Goal: Check status

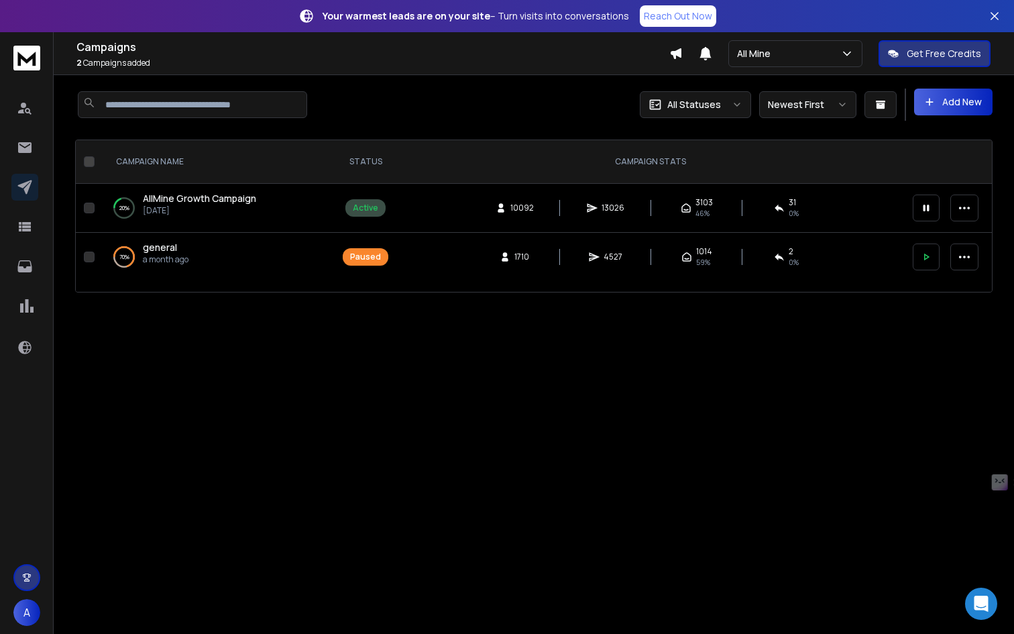
click at [215, 195] on span "AllMine Growth Campaign" at bounding box center [199, 198] width 113 height 13
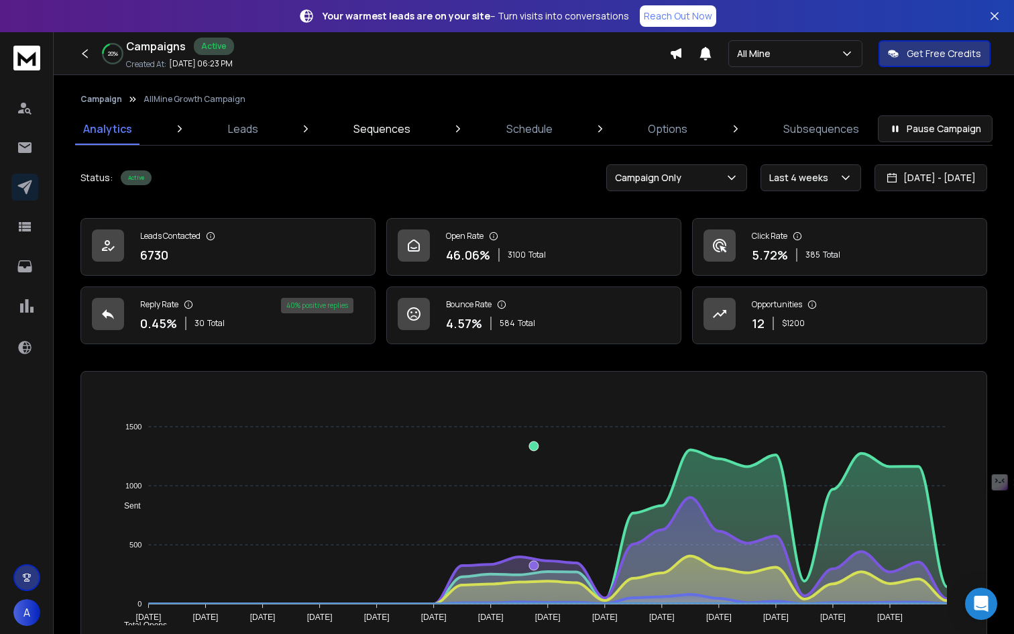
click at [392, 124] on p "Sequences" at bounding box center [381, 129] width 57 height 16
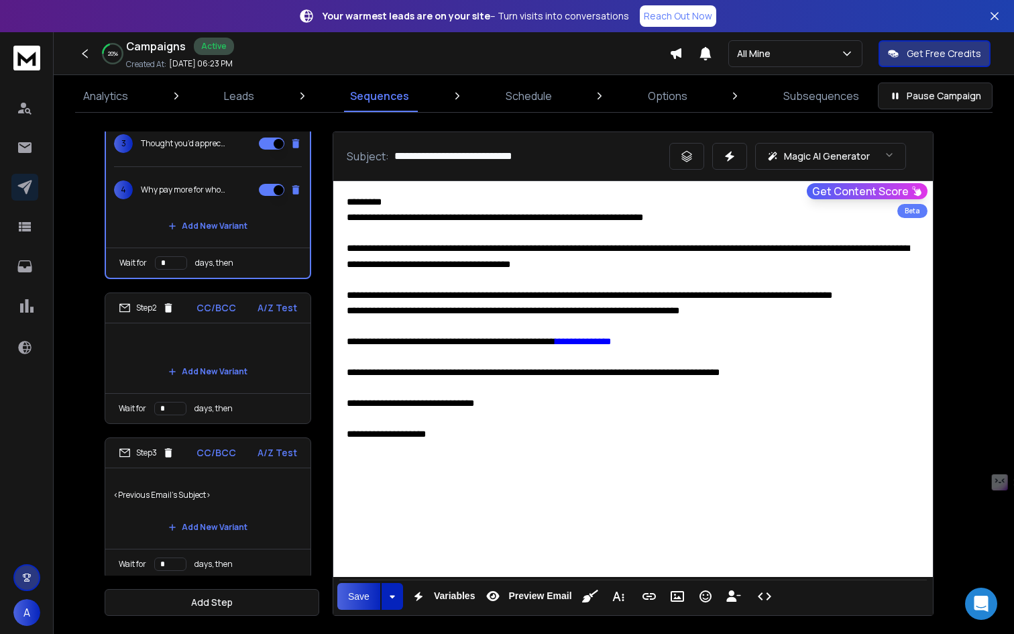
scroll to position [186, 0]
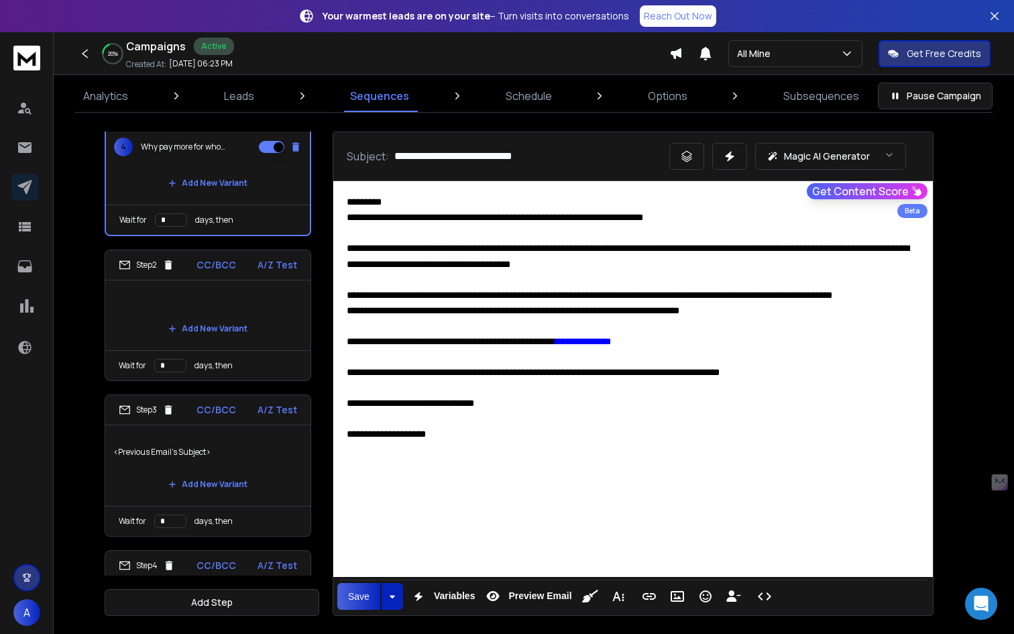
click at [221, 447] on p "<Previous Email's Subject>" at bounding box center [207, 452] width 189 height 38
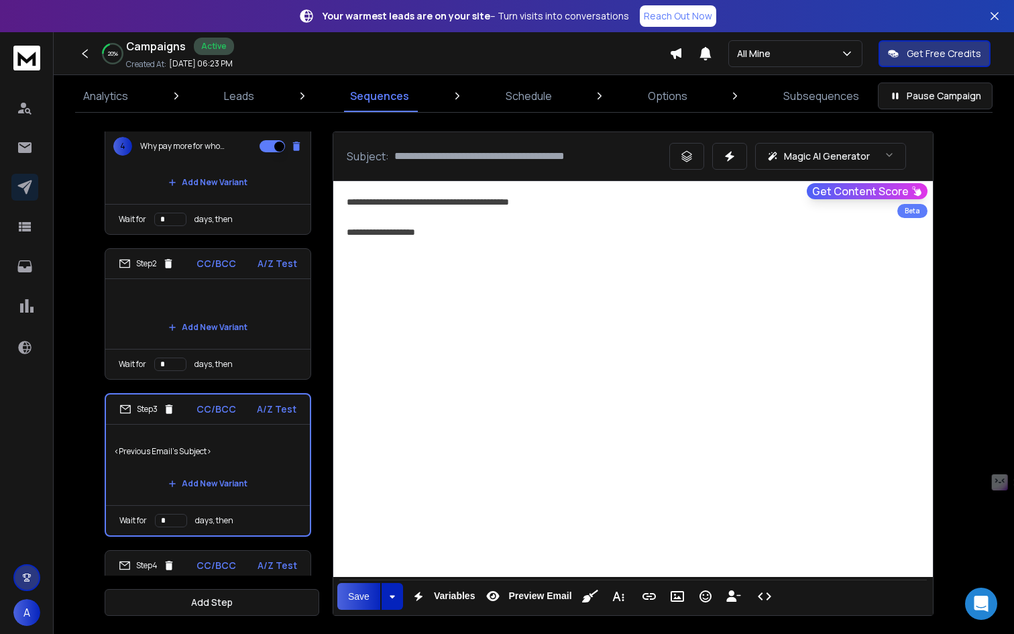
click at [184, 296] on p at bounding box center [207, 300] width 189 height 27
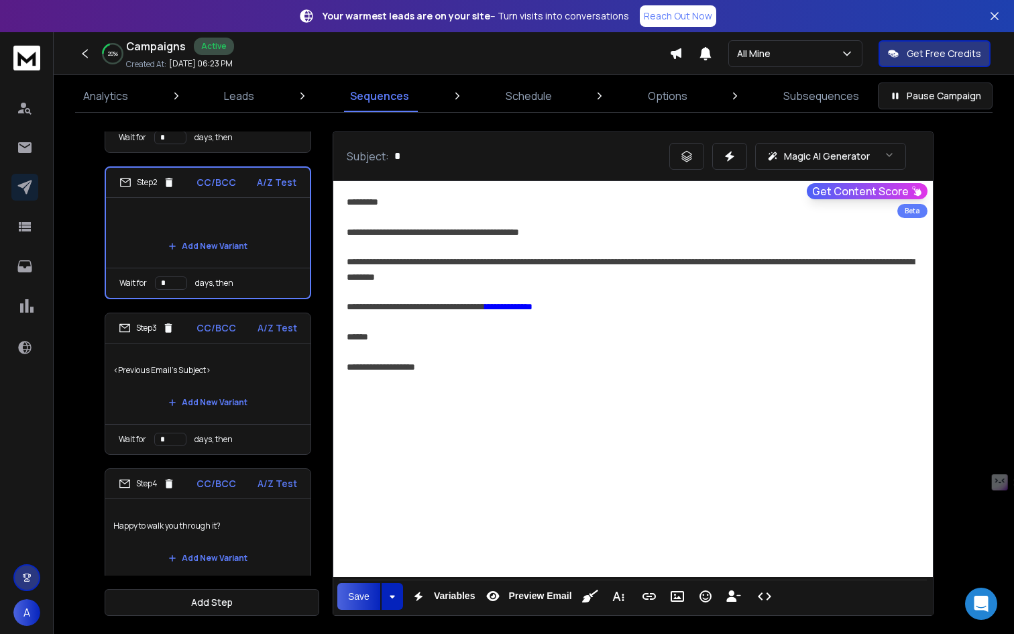
scroll to position [272, 0]
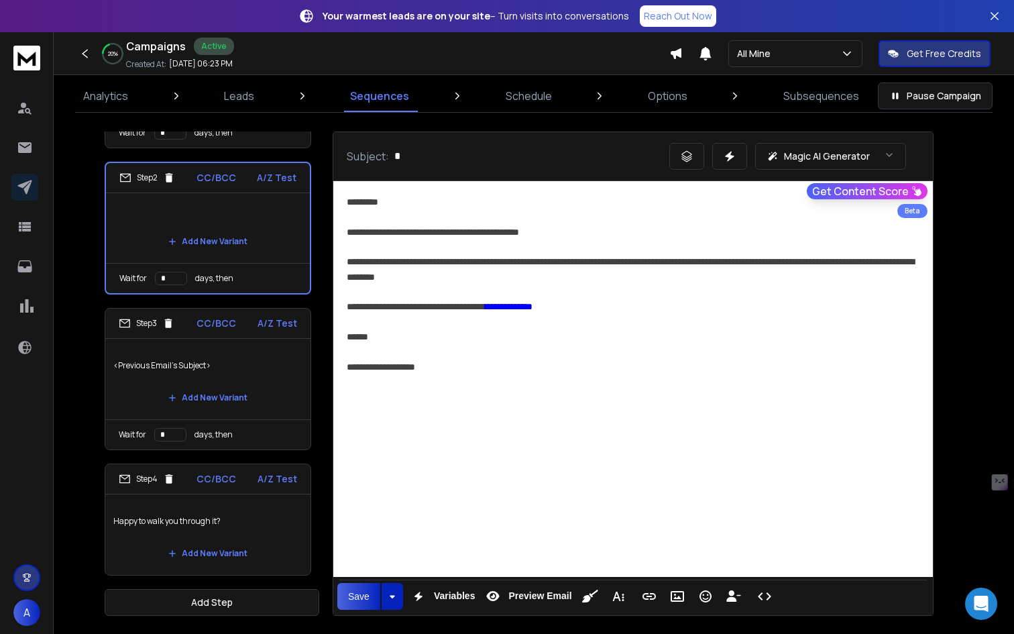
click at [242, 516] on p "Happy to walk you through it?" at bounding box center [207, 521] width 189 height 38
type input "**********"
